Goal: Communication & Community: Answer question/provide support

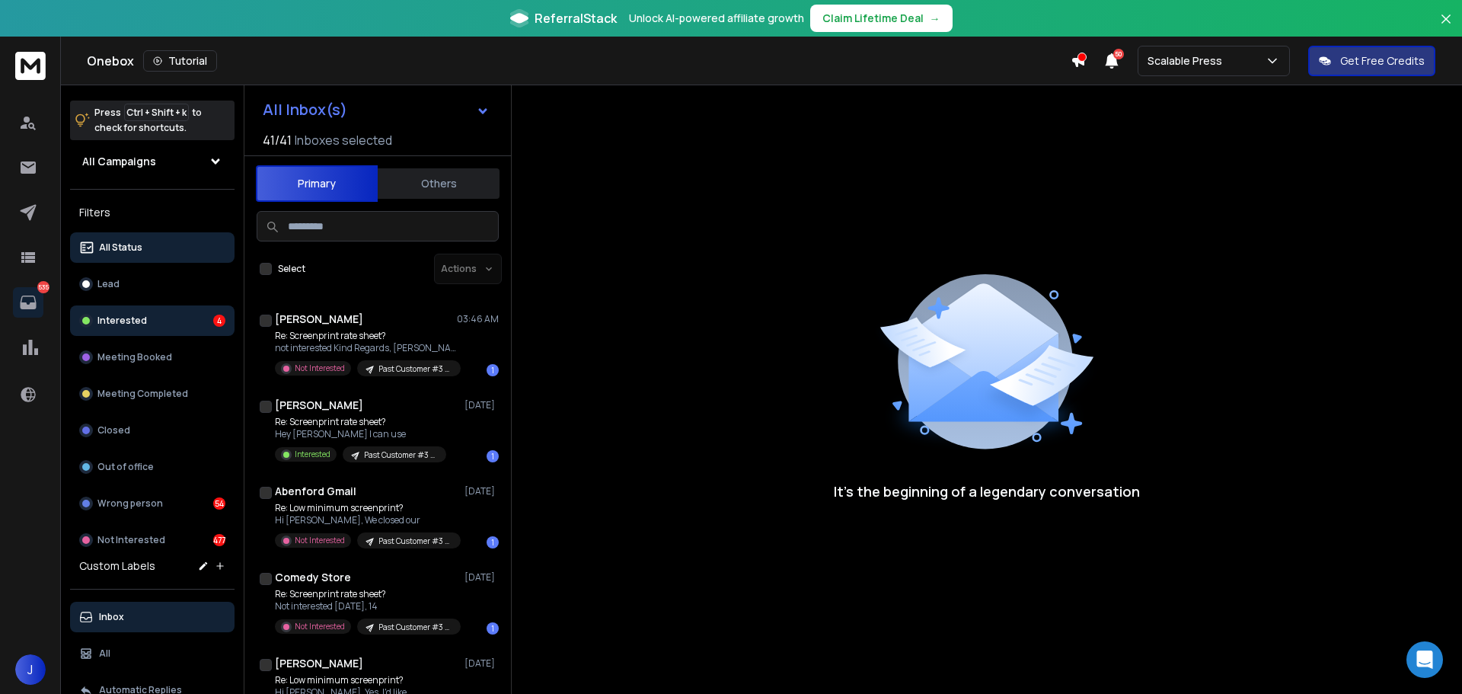
click at [145, 314] on button "Interested 4" at bounding box center [152, 320] width 164 height 30
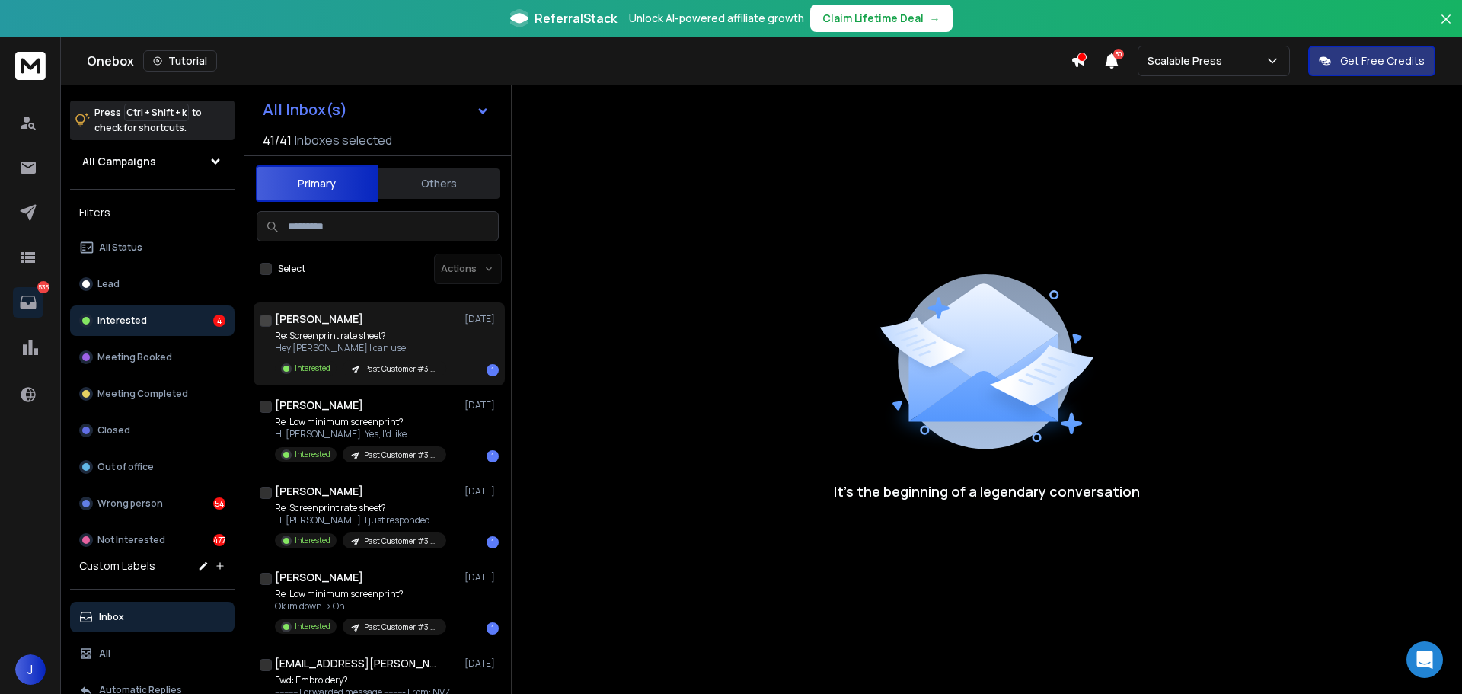
click at [384, 338] on p "Re: Screenprint rate sheet?" at bounding box center [360, 336] width 171 height 12
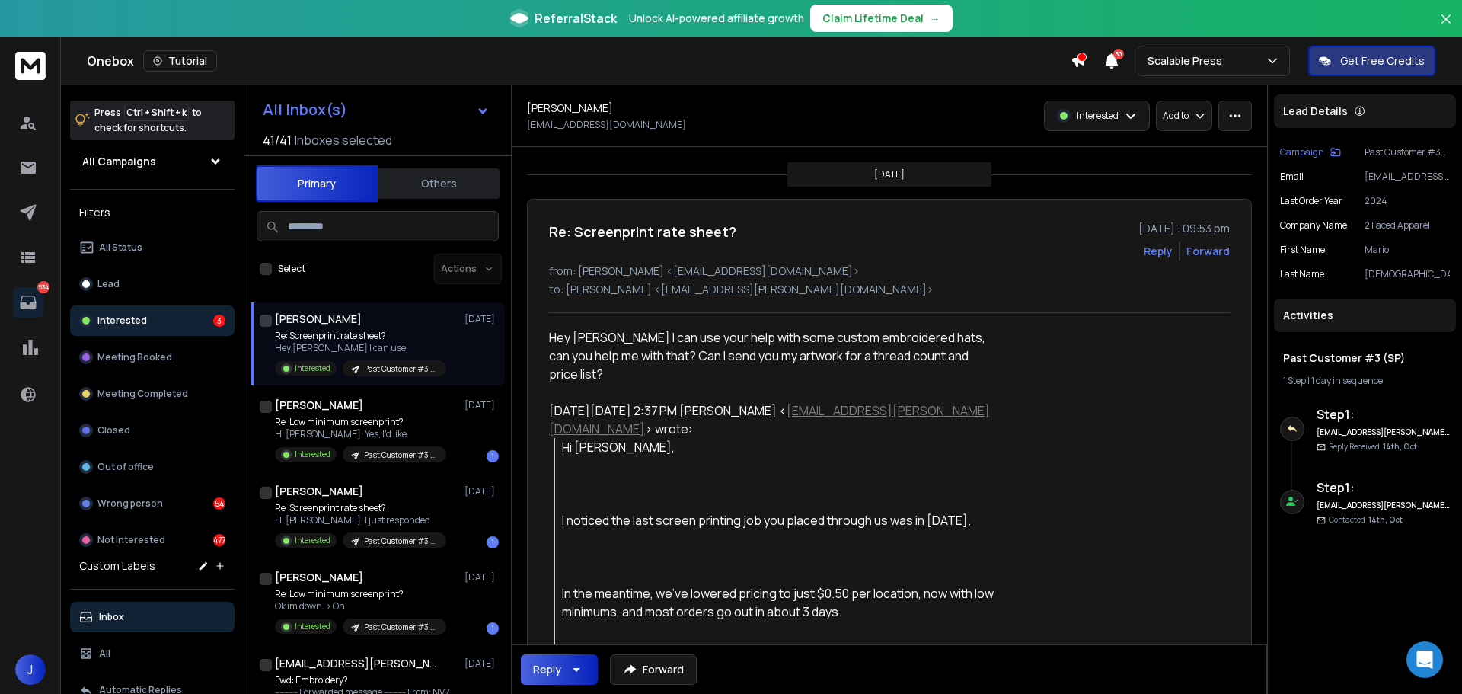
click at [893, 601] on blockquote "Hi [PERSON_NAME], I noticed the last screen printing job you placed through us …" at bounding box center [773, 684] width 439 height 493
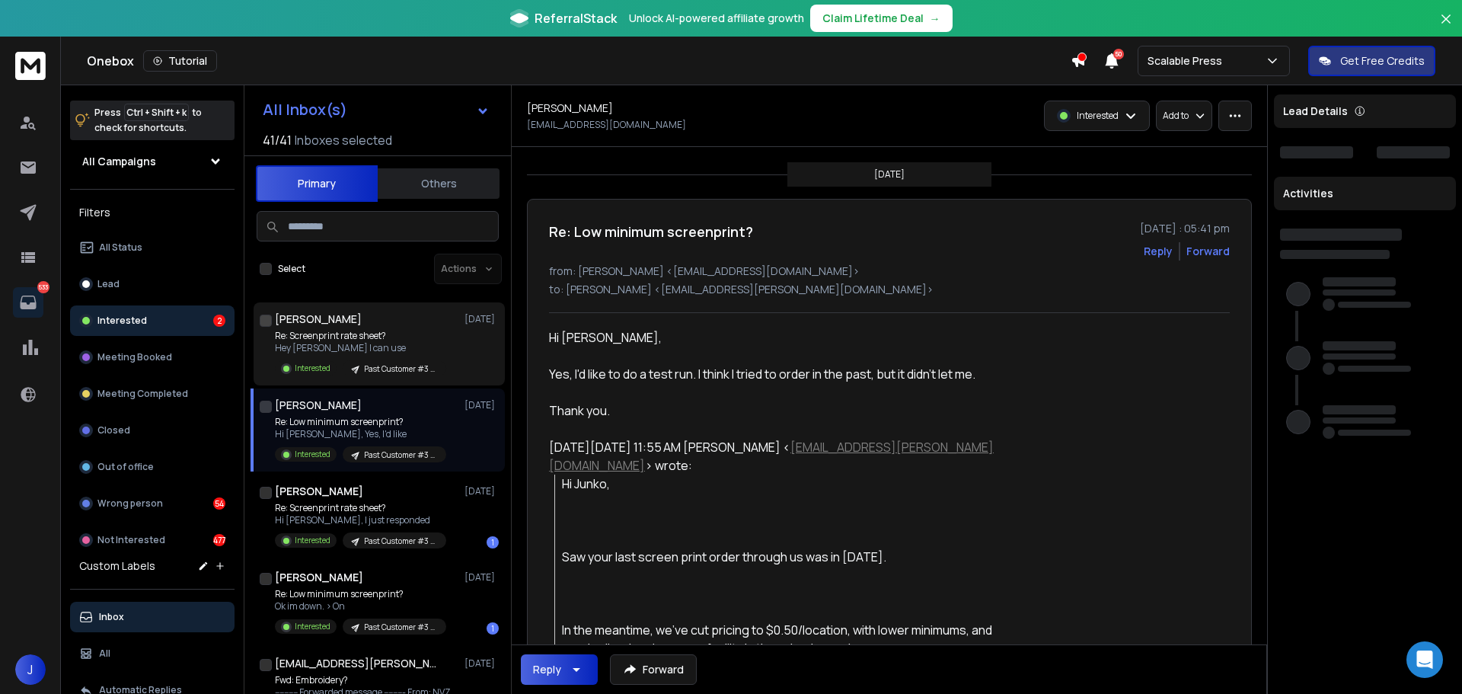
click at [416, 322] on div "[PERSON_NAME] [DATE]" at bounding box center [387, 318] width 224 height 15
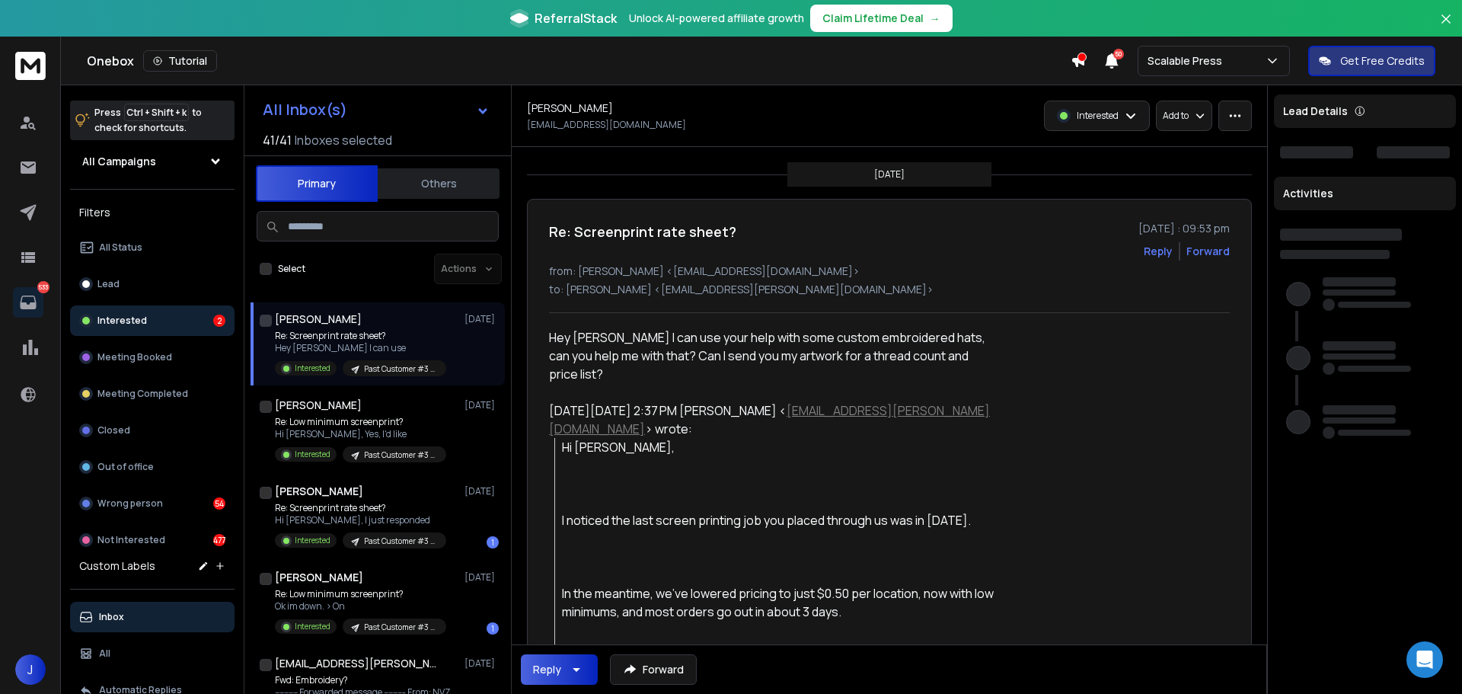
click at [808, 592] on blockquote "Hi [PERSON_NAME], I noticed the last screen printing job you placed through us …" at bounding box center [773, 684] width 439 height 493
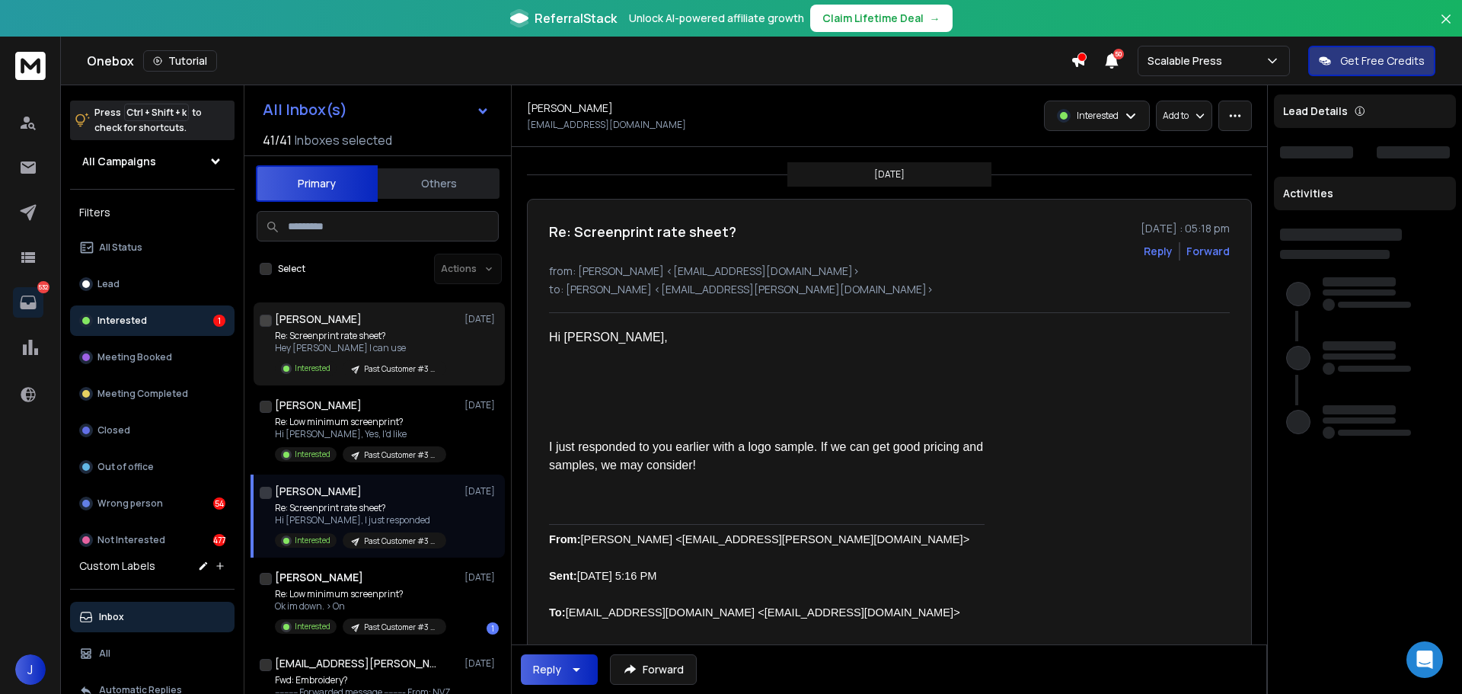
click at [429, 345] on p "Hey [PERSON_NAME] I can use" at bounding box center [360, 348] width 171 height 12
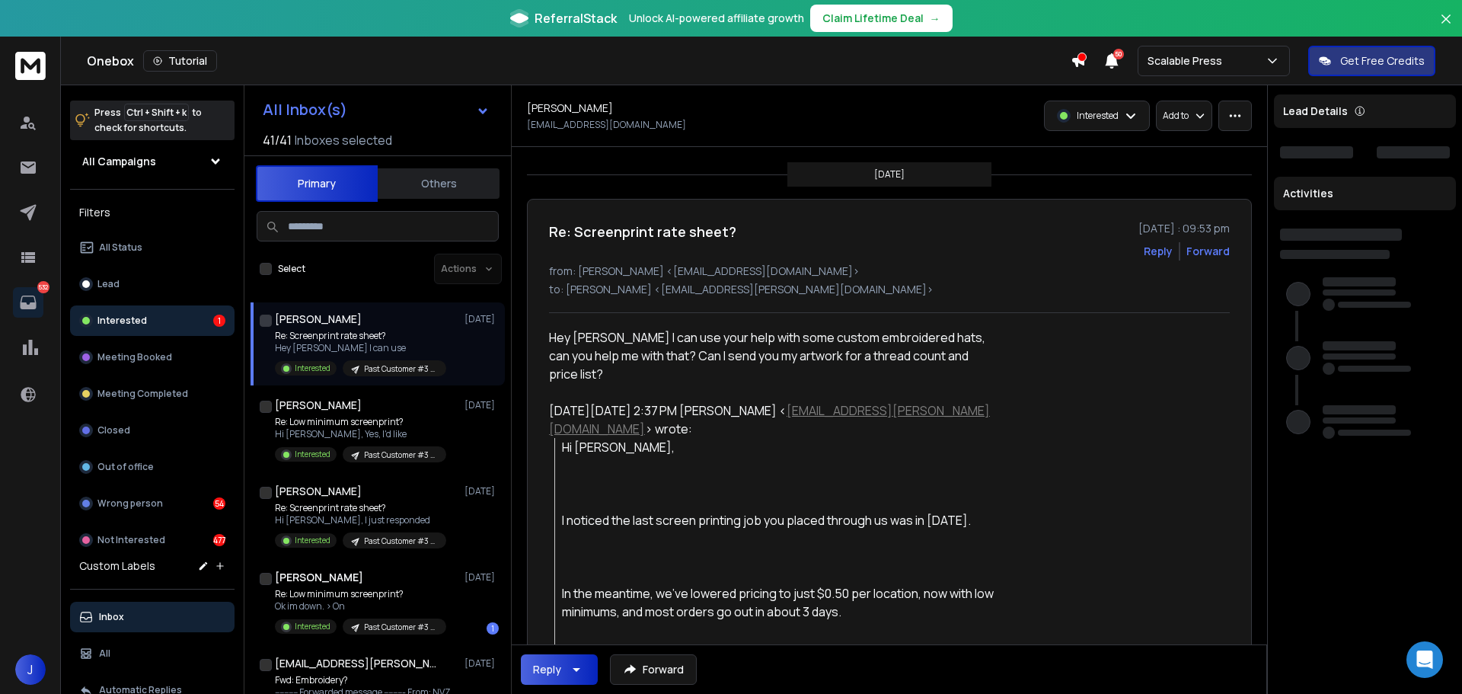
click at [812, 545] on blockquote "Hi [PERSON_NAME], I noticed the last screen printing job you placed through us …" at bounding box center [773, 684] width 439 height 493
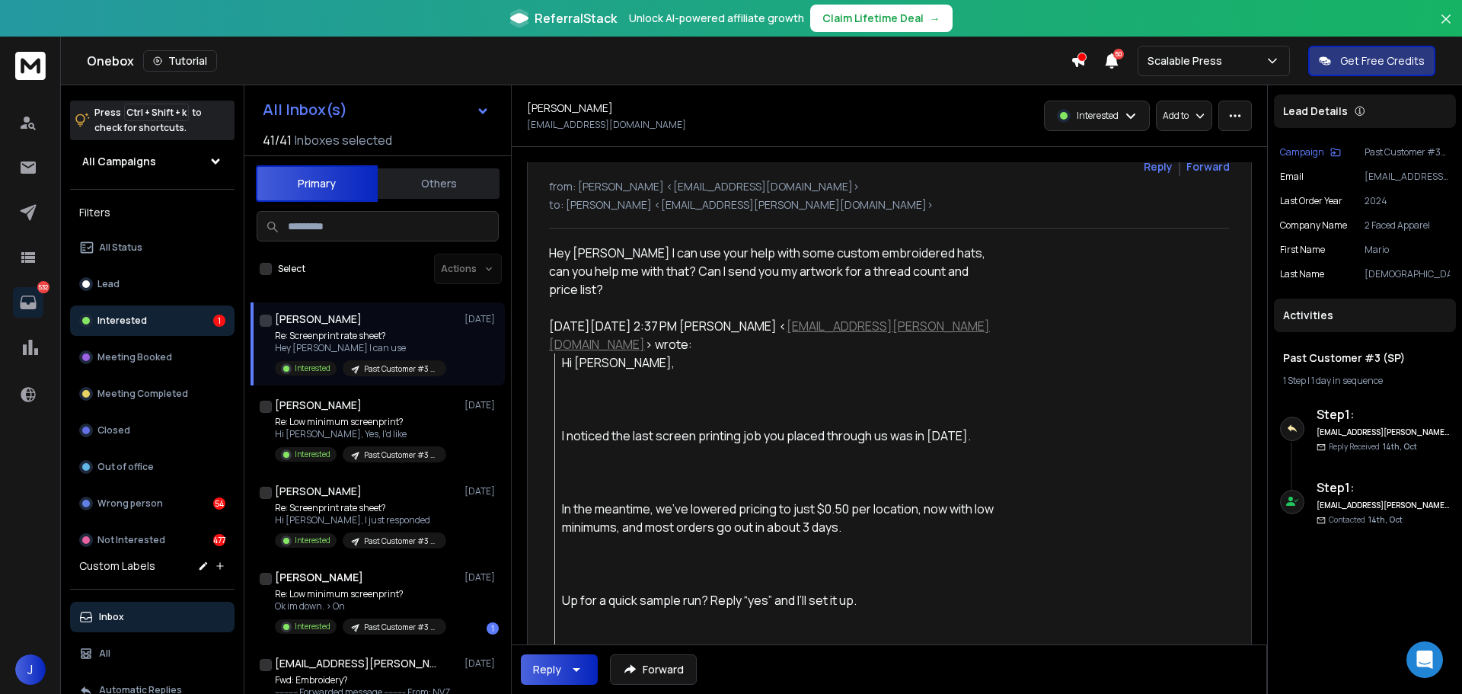
scroll to position [87, 0]
click at [826, 505] on blockquote "Hi [PERSON_NAME], I noticed the last screen printing job you placed through us …" at bounding box center [773, 597] width 439 height 493
click at [649, 669] on button "Forward" at bounding box center [653, 669] width 87 height 30
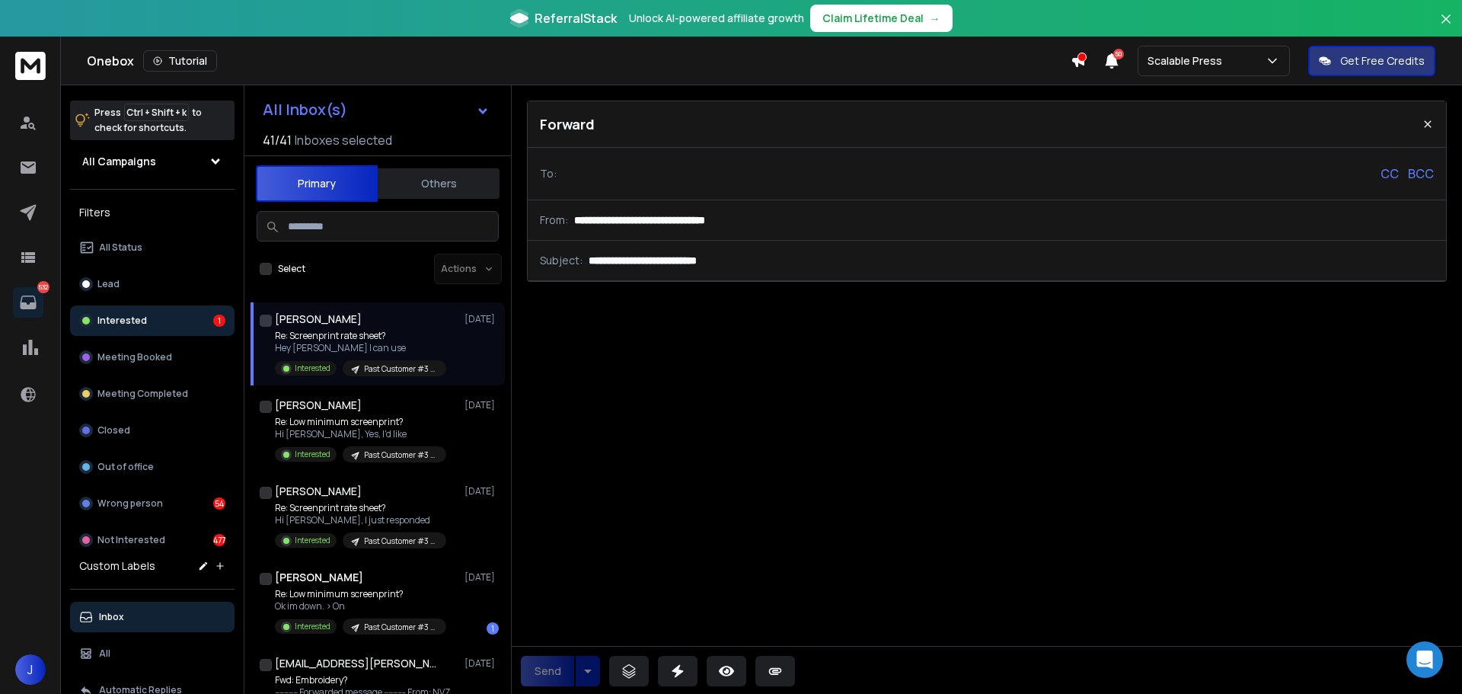
scroll to position [0, 0]
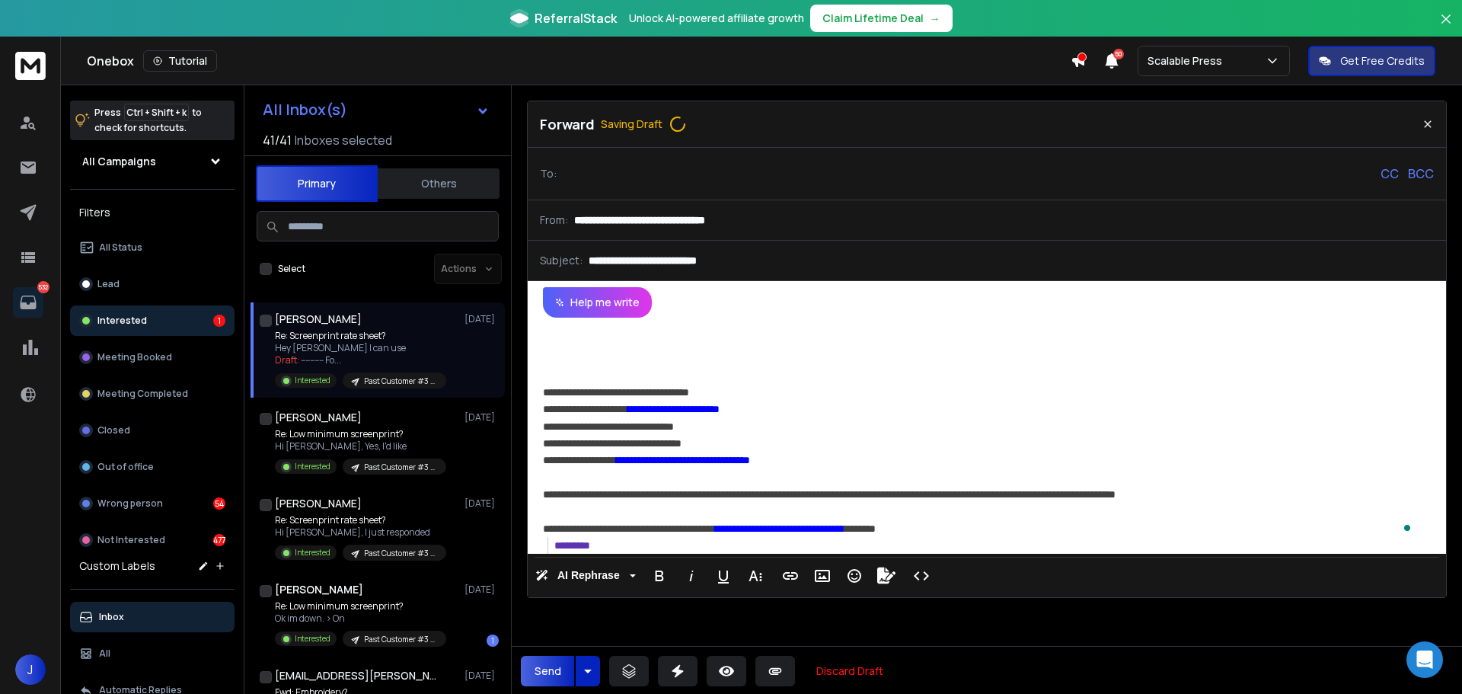
click at [624, 174] on input at bounding box center [616, 173] width 107 height 27
type input "*******"
type input "***"
click at [624, 174] on icon at bounding box center [626, 174] width 8 height 8
click at [595, 168] on icon at bounding box center [597, 173] width 12 height 12
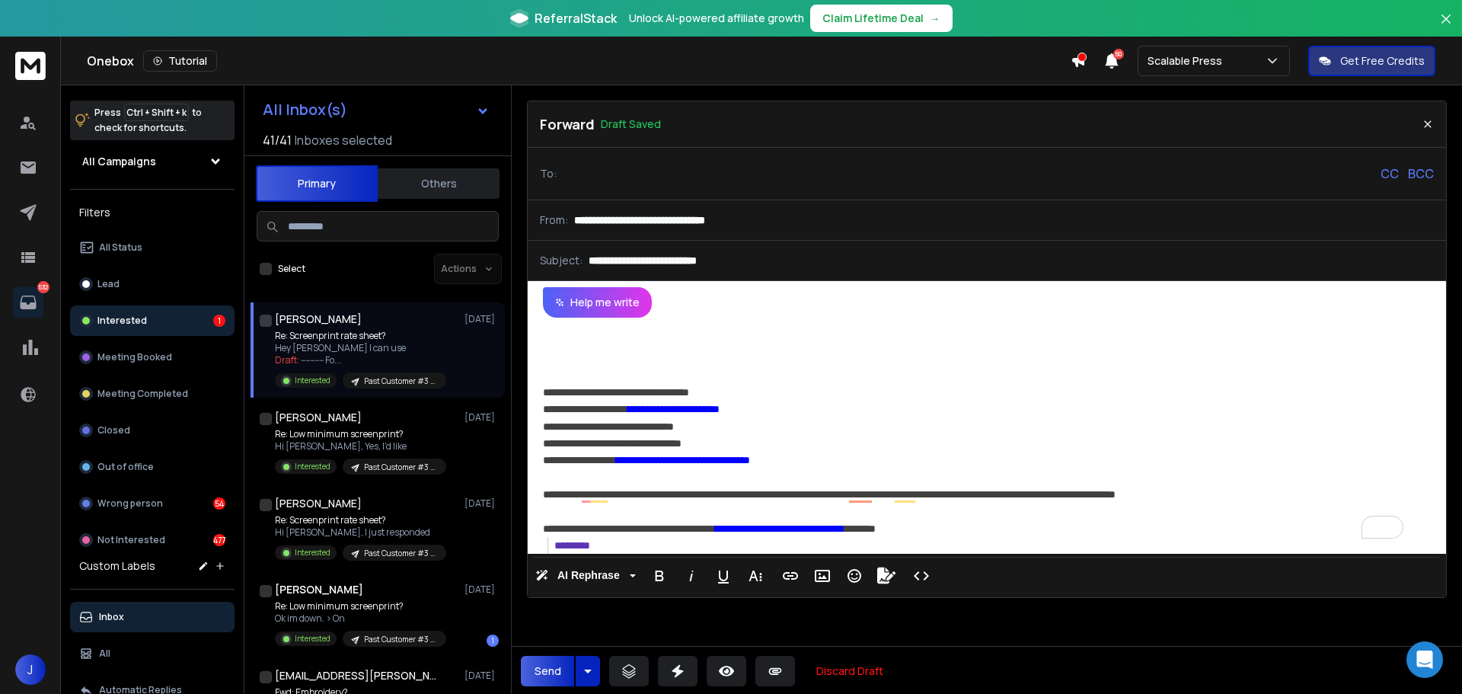
click at [598, 171] on input at bounding box center [616, 173] width 107 height 27
type input "**********"
click at [542, 667] on button "Send" at bounding box center [547, 671] width 53 height 30
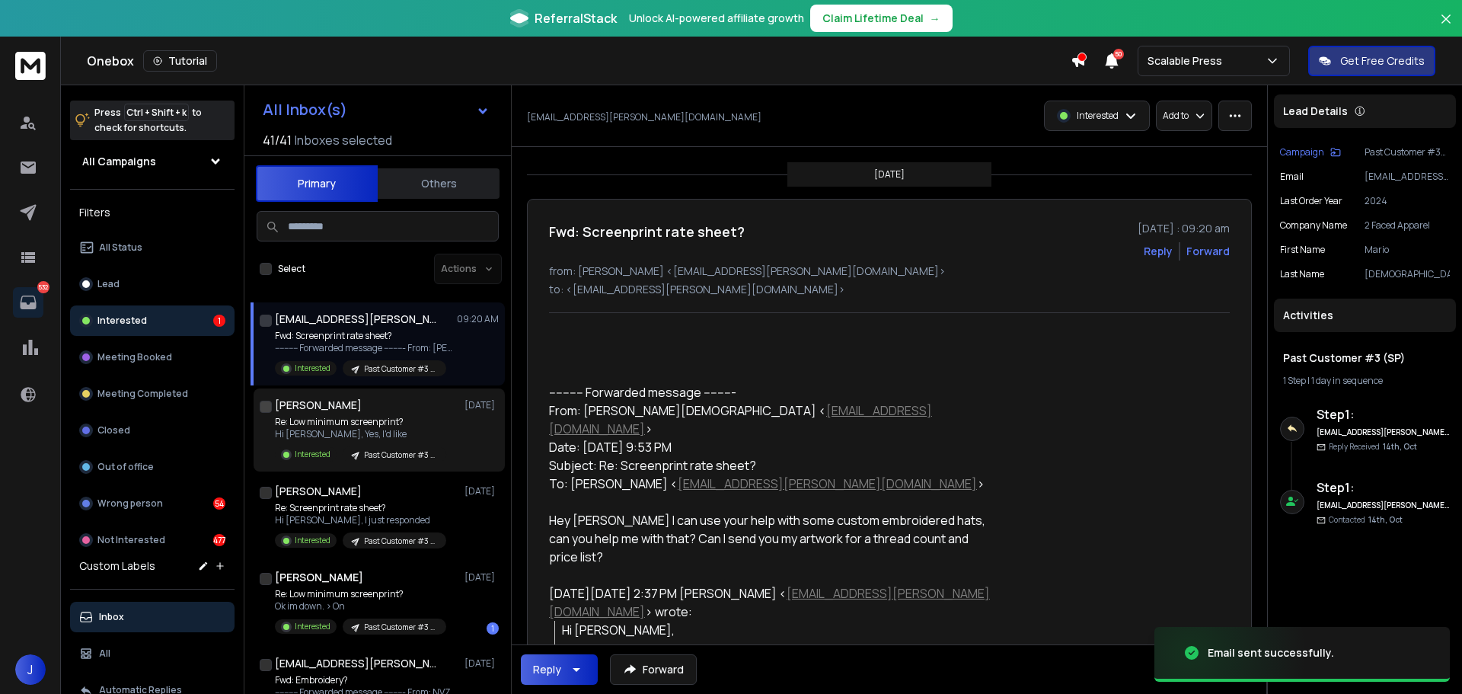
click at [388, 424] on p "Re: Low minimum screenprint?" at bounding box center [360, 422] width 171 height 12
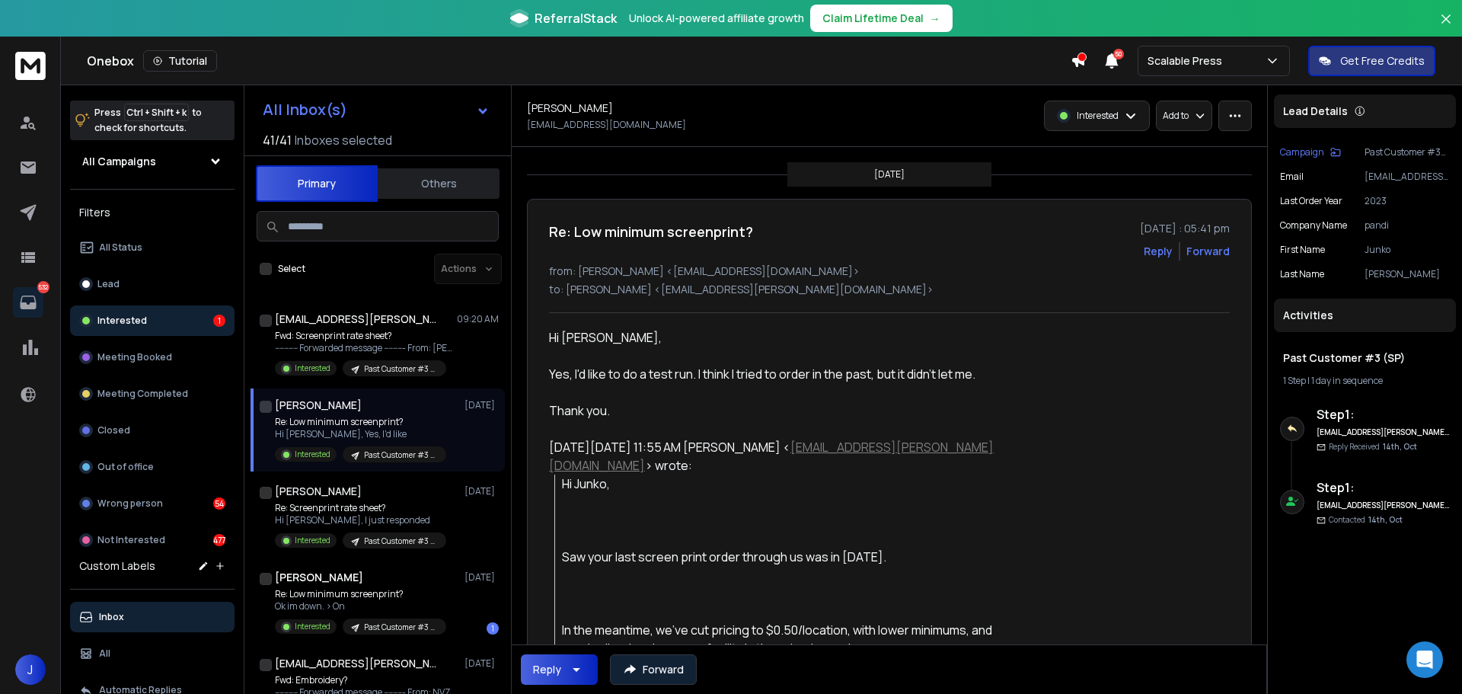
click at [637, 666] on button "Forward" at bounding box center [653, 669] width 87 height 30
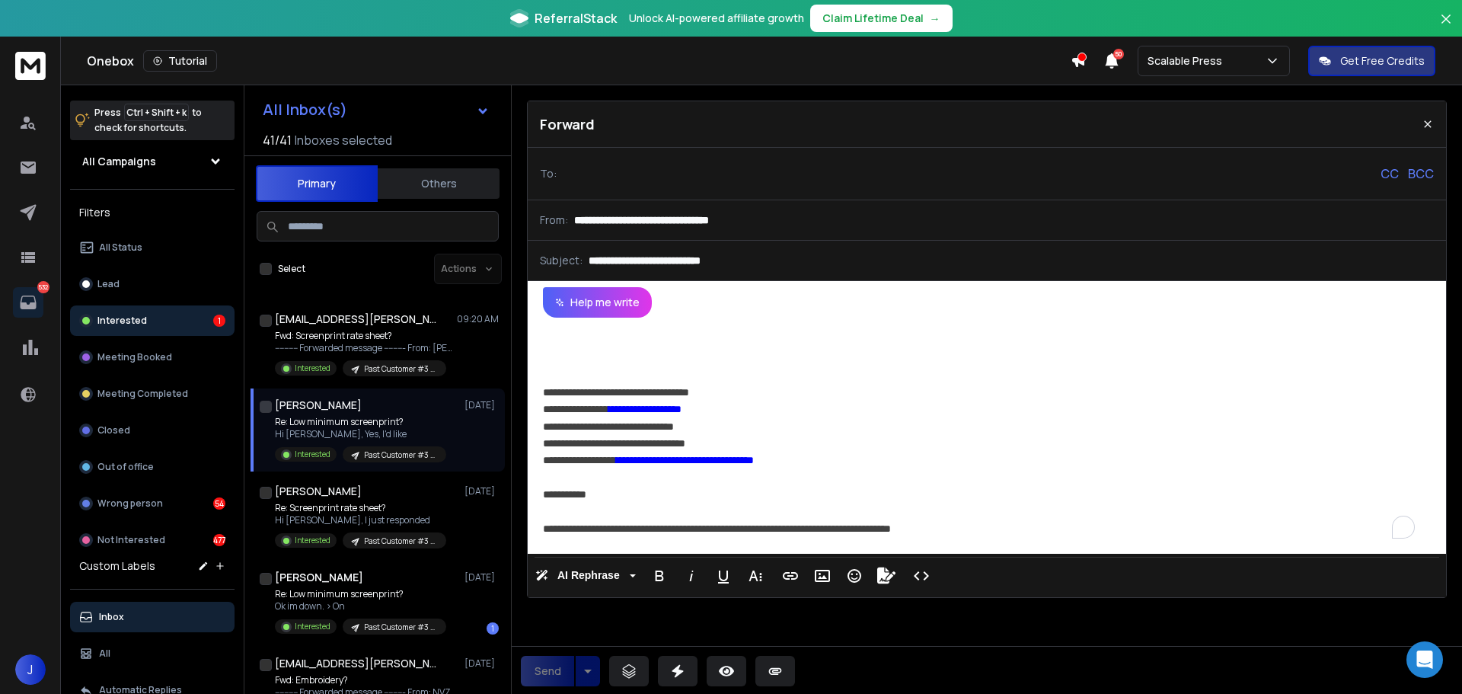
click at [607, 171] on input at bounding box center [616, 173] width 107 height 27
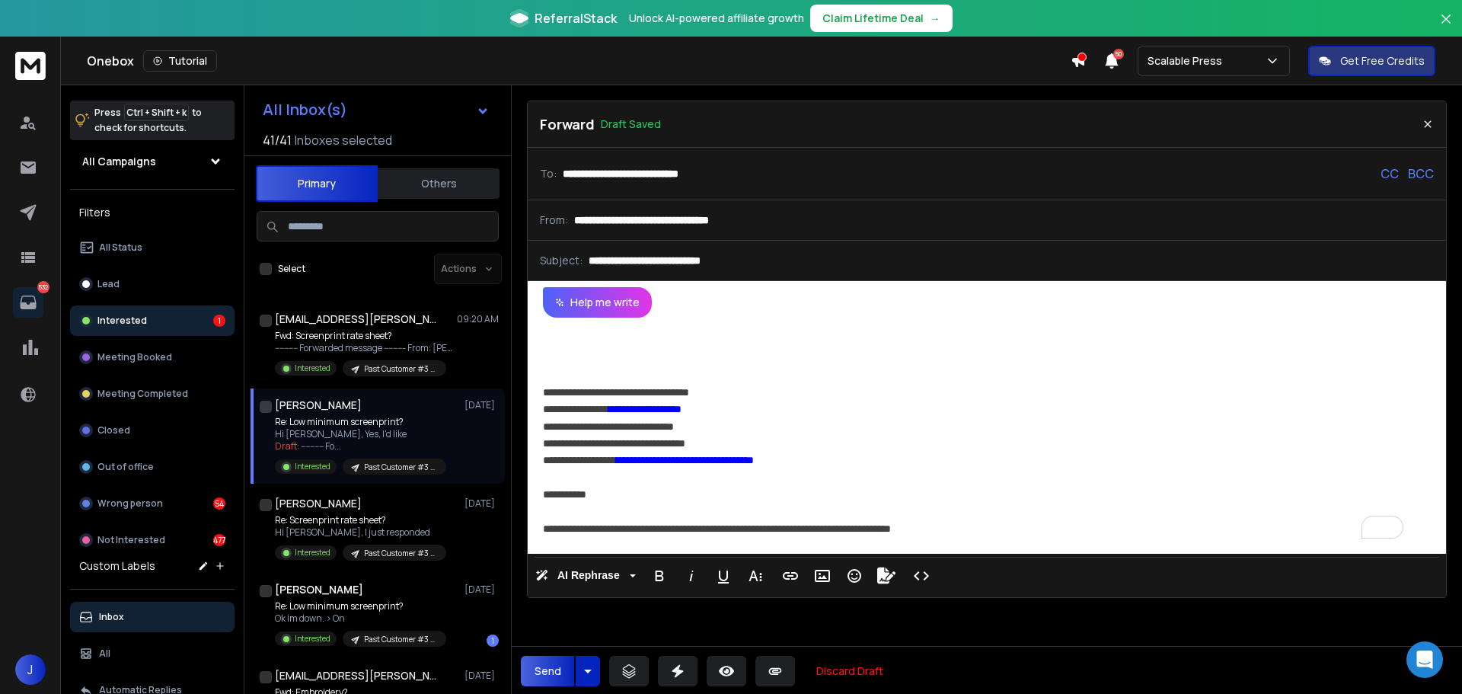
type input "**********"
click at [555, 663] on button "Send" at bounding box center [547, 671] width 53 height 30
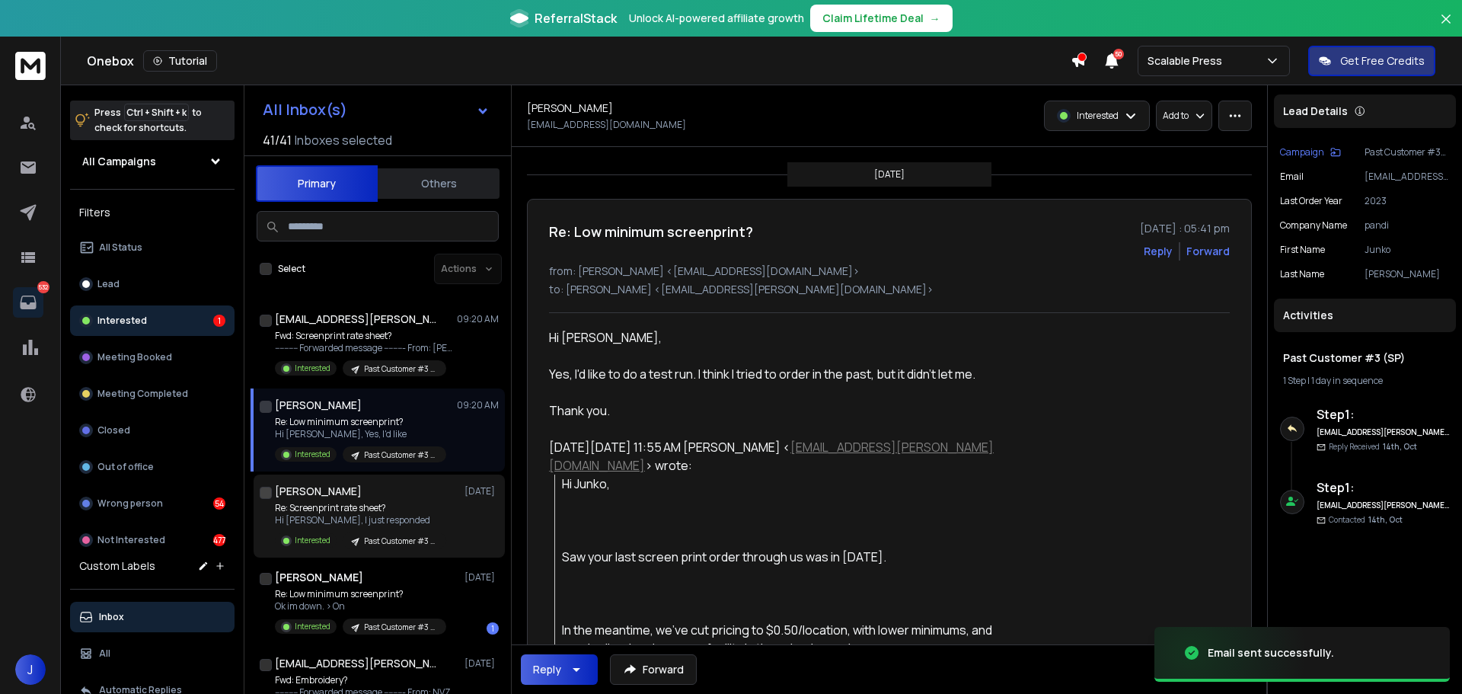
click at [460, 515] on div "Re: Screenprint rate sheet? Hi [PERSON_NAME], I just responded Interested Past …" at bounding box center [387, 525] width 224 height 46
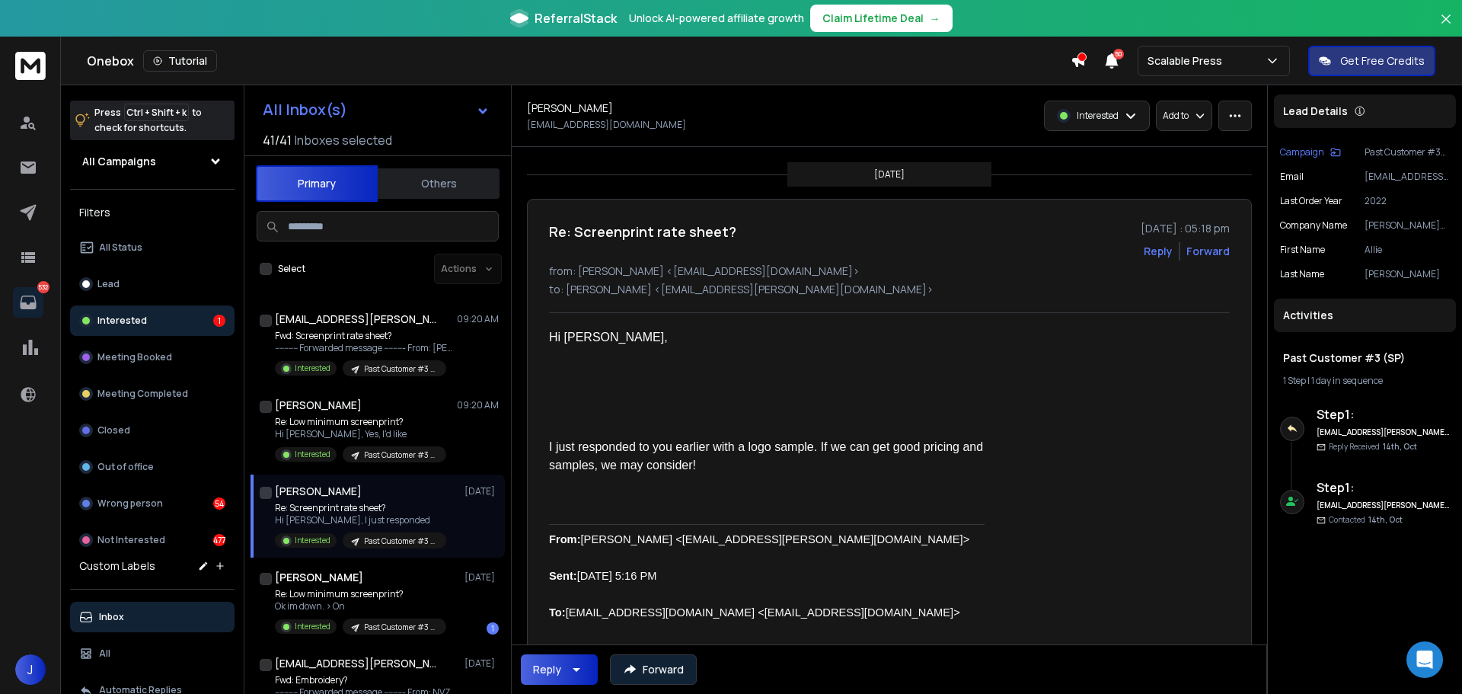
click at [645, 676] on button "Forward" at bounding box center [653, 669] width 87 height 30
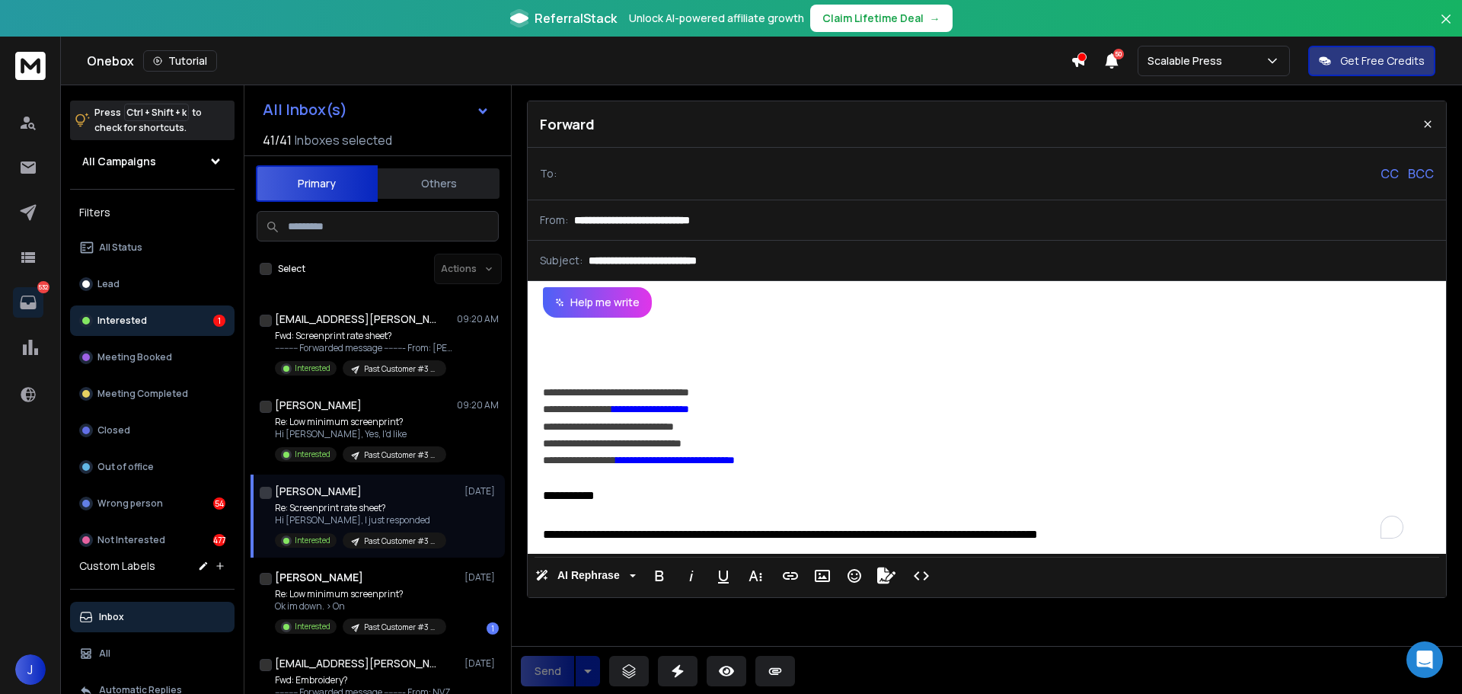
click at [592, 167] on input at bounding box center [616, 173] width 107 height 27
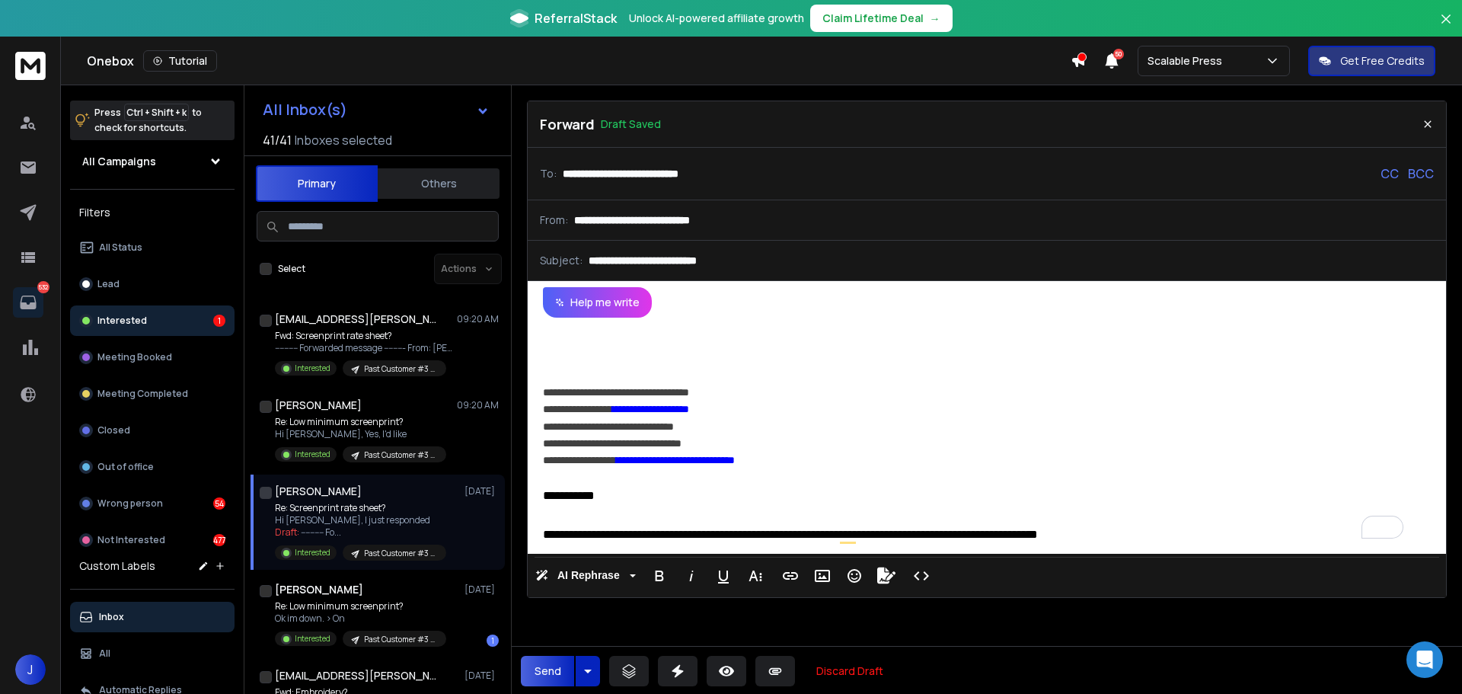
type input "**********"
click at [553, 665] on button "Send" at bounding box center [547, 671] width 53 height 30
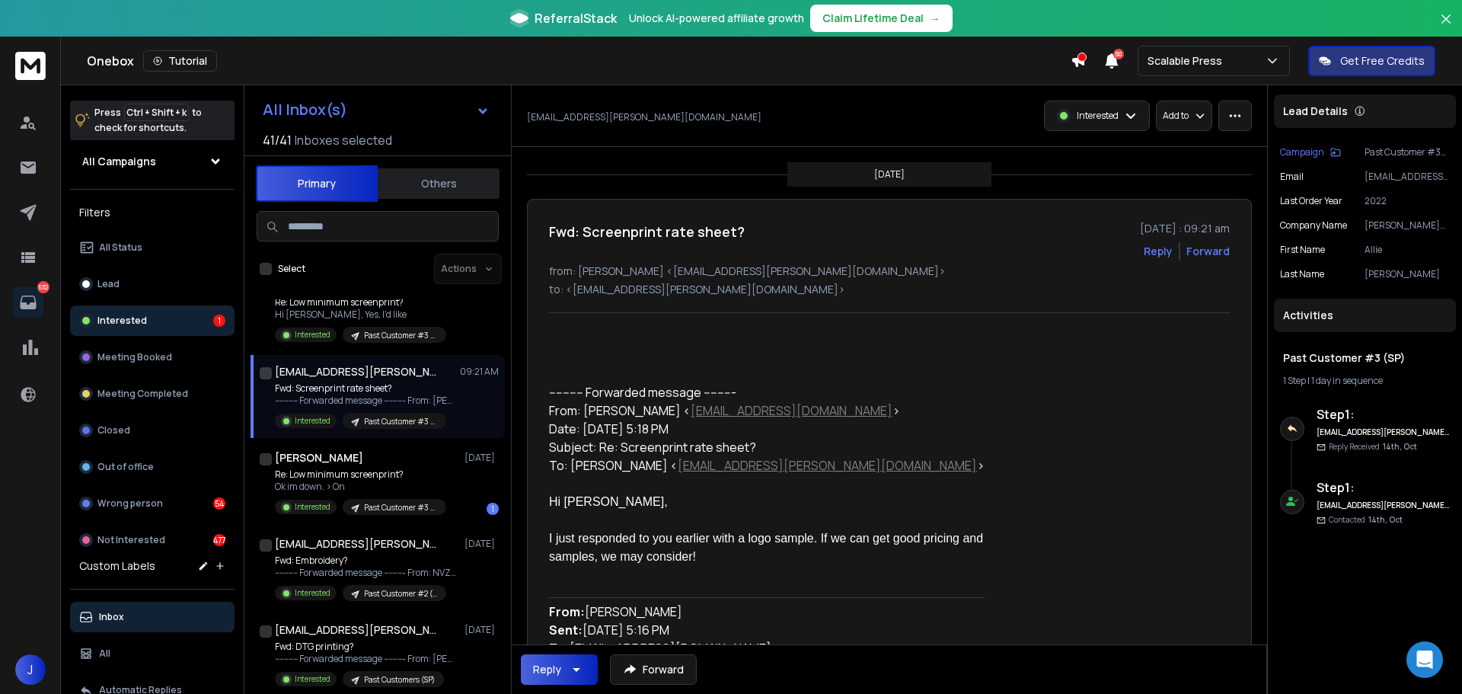
scroll to position [153, 0]
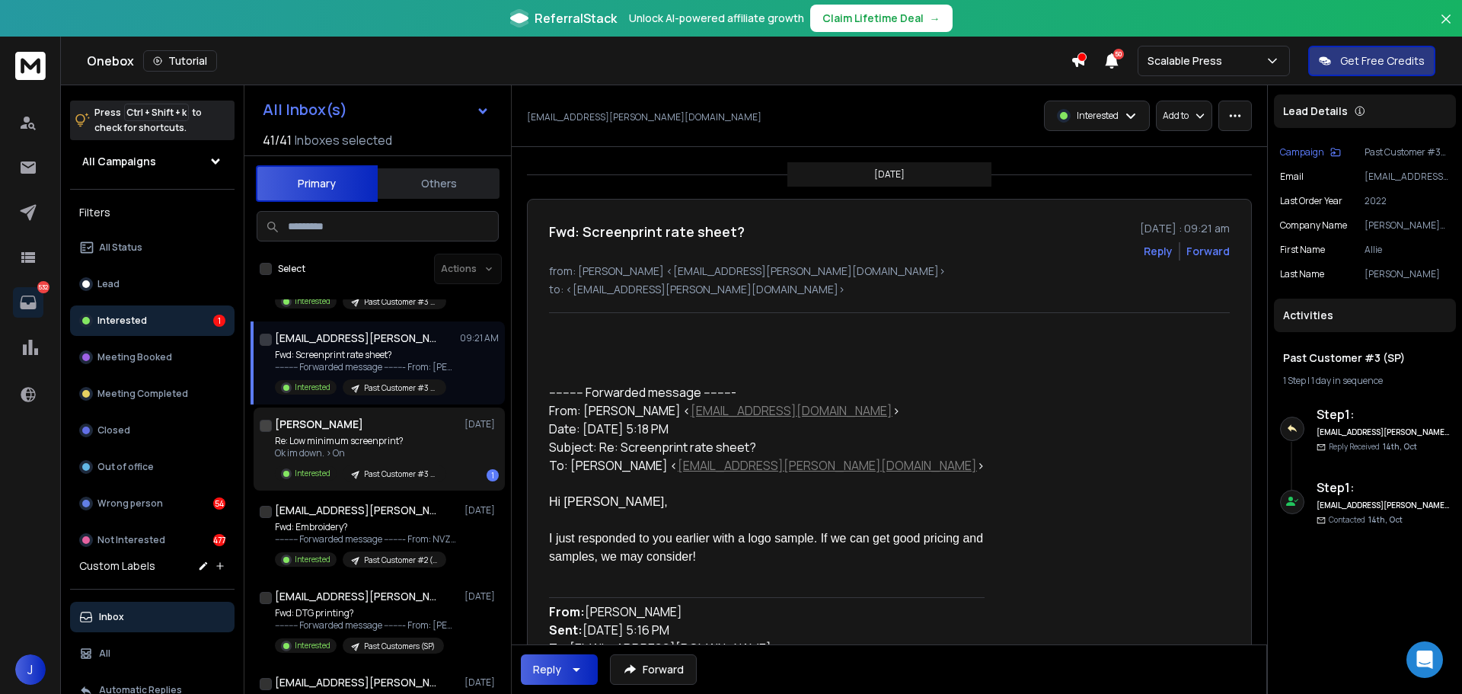
click at [458, 431] on div "[PERSON_NAME] [DATE]" at bounding box center [387, 423] width 224 height 15
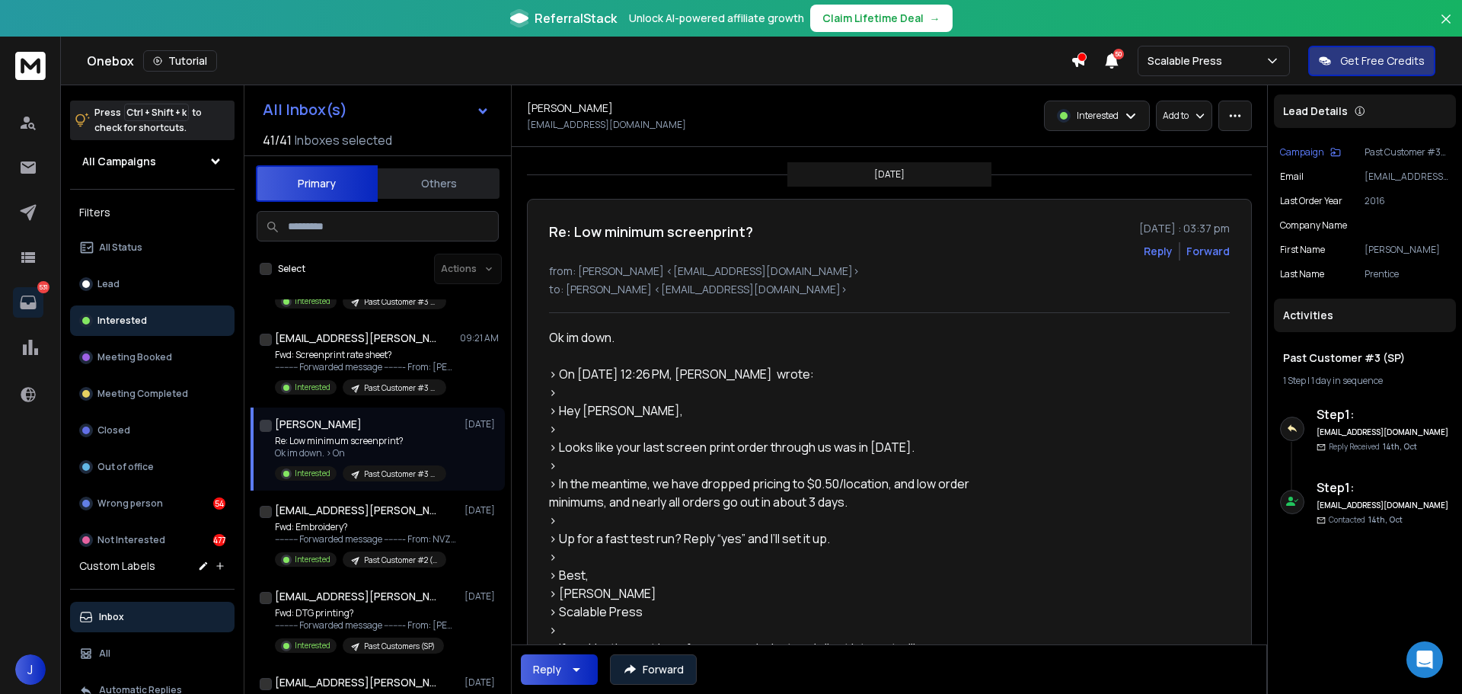
click at [669, 684] on button "Forward" at bounding box center [653, 669] width 87 height 30
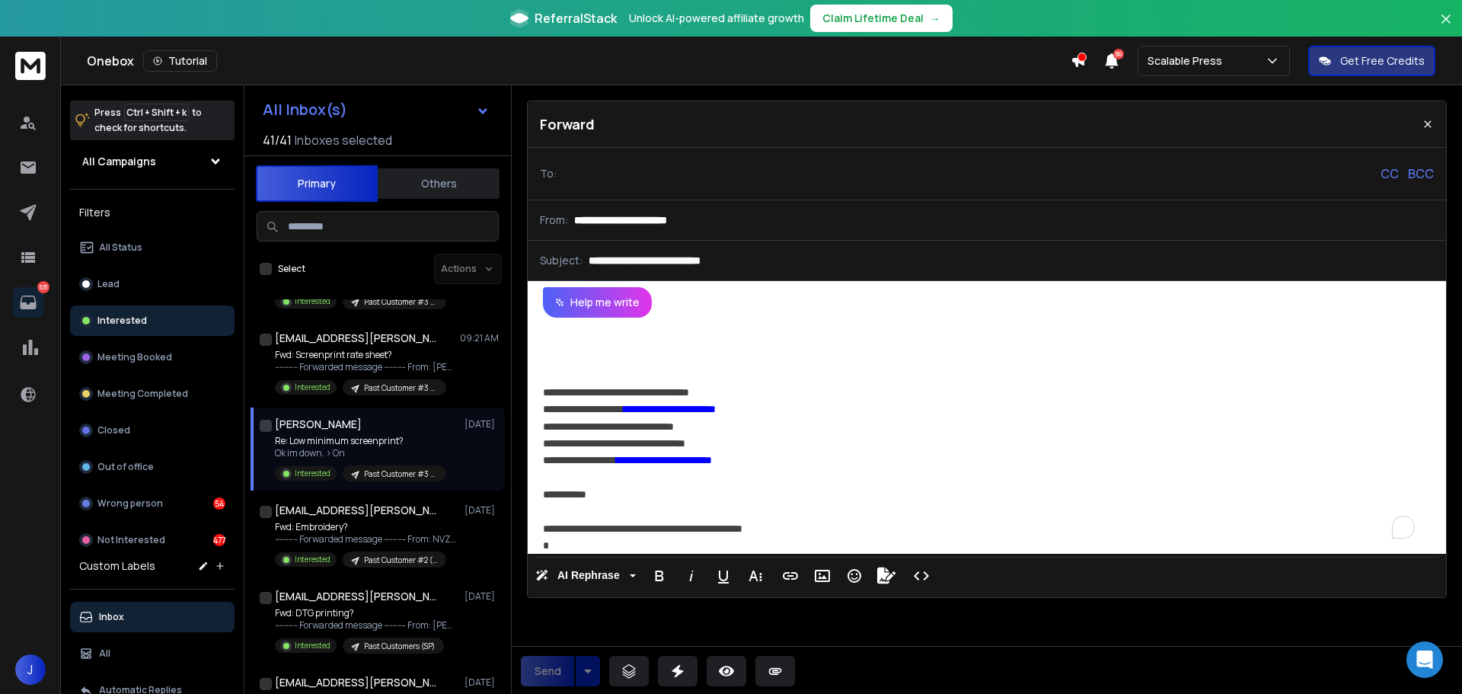
click at [589, 183] on input at bounding box center [616, 173] width 107 height 27
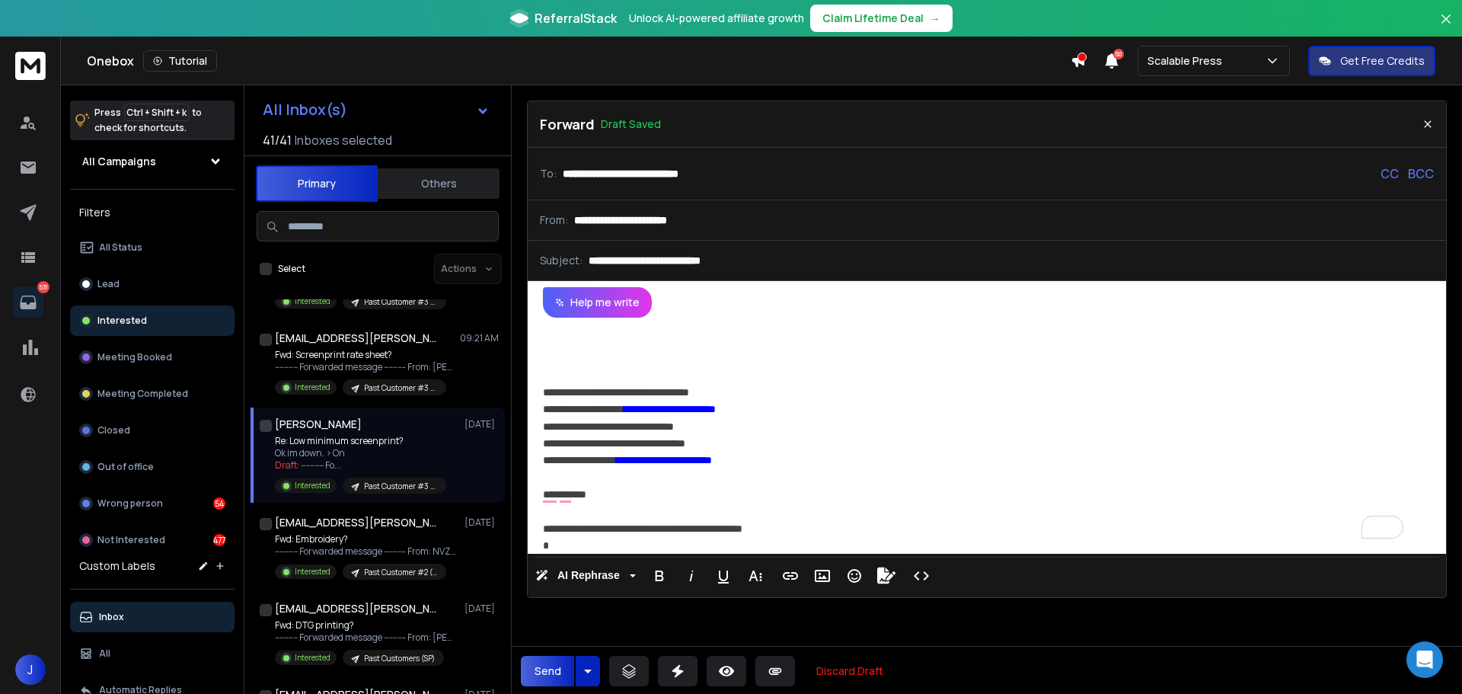
type input "**********"
click at [557, 662] on button "Send" at bounding box center [547, 671] width 53 height 30
